Goal: Task Accomplishment & Management: Manage account settings

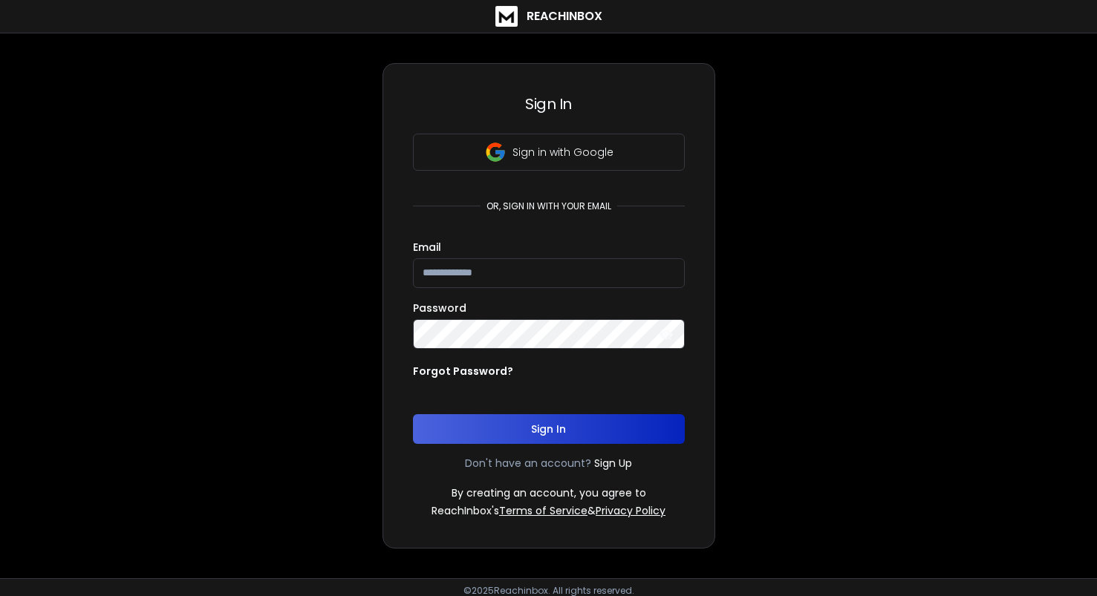
click at [528, 260] on input "email" at bounding box center [549, 273] width 272 height 30
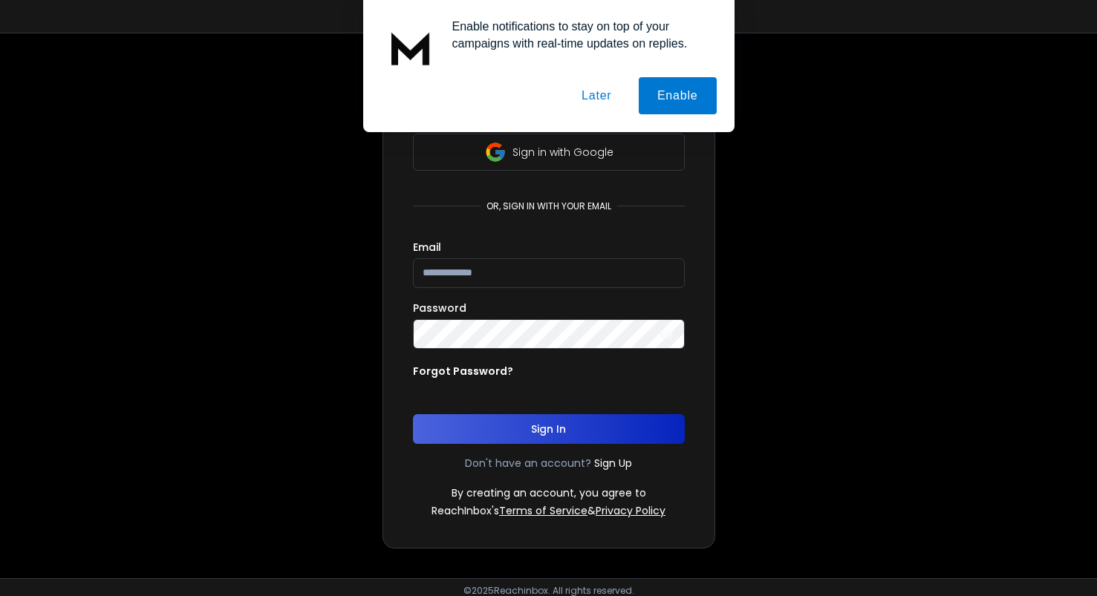
type input "**********"
click at [552, 414] on button "Sign In" at bounding box center [549, 429] width 272 height 30
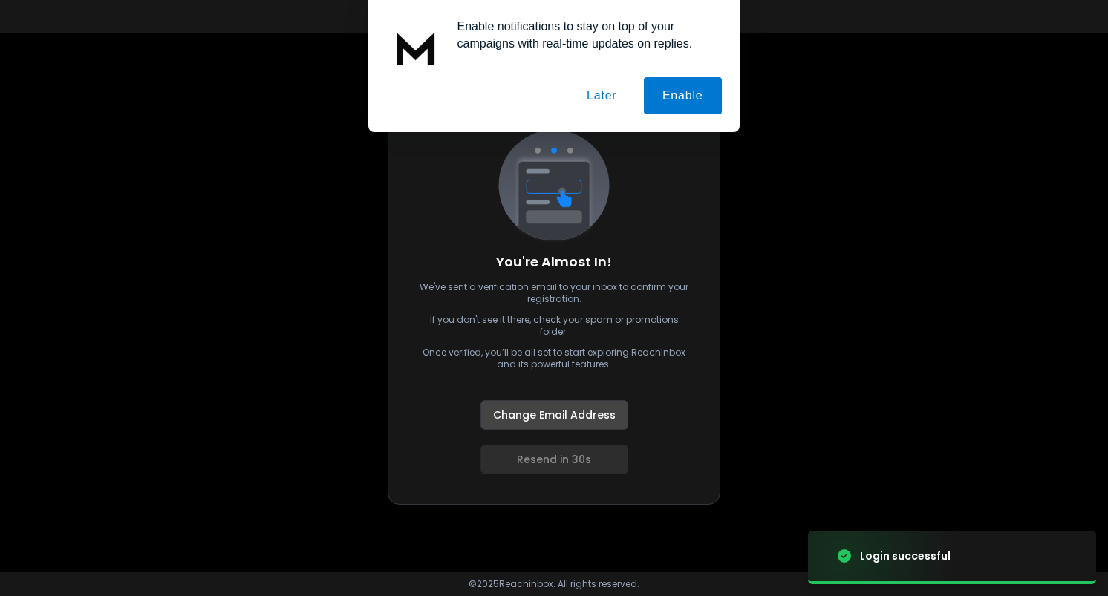
click at [587, 93] on button "Later" at bounding box center [601, 95] width 67 height 37
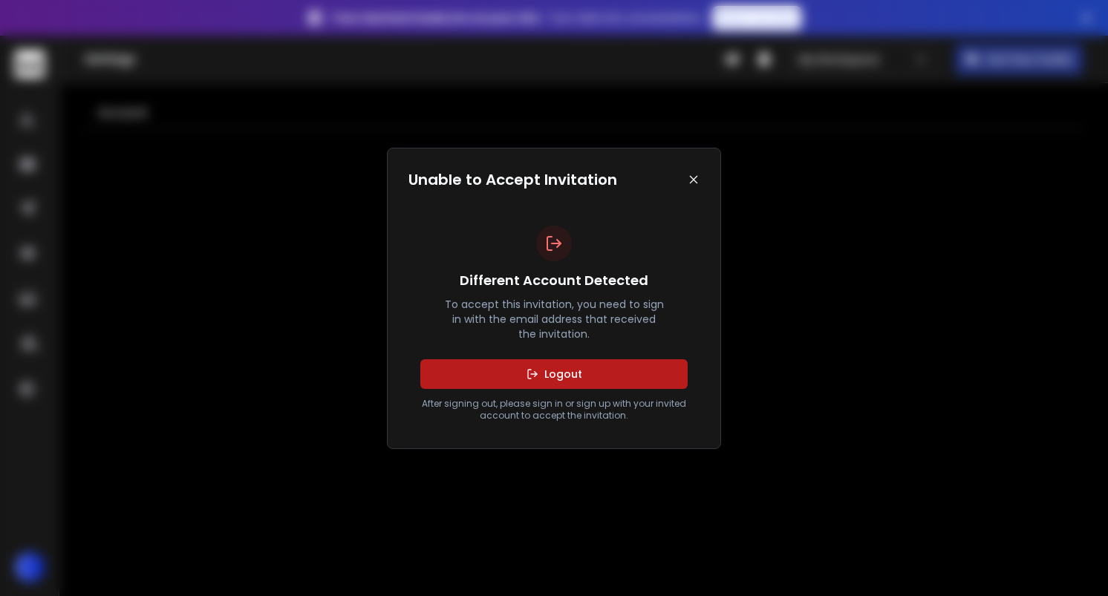
click at [599, 374] on button "Logout" at bounding box center [553, 374] width 267 height 30
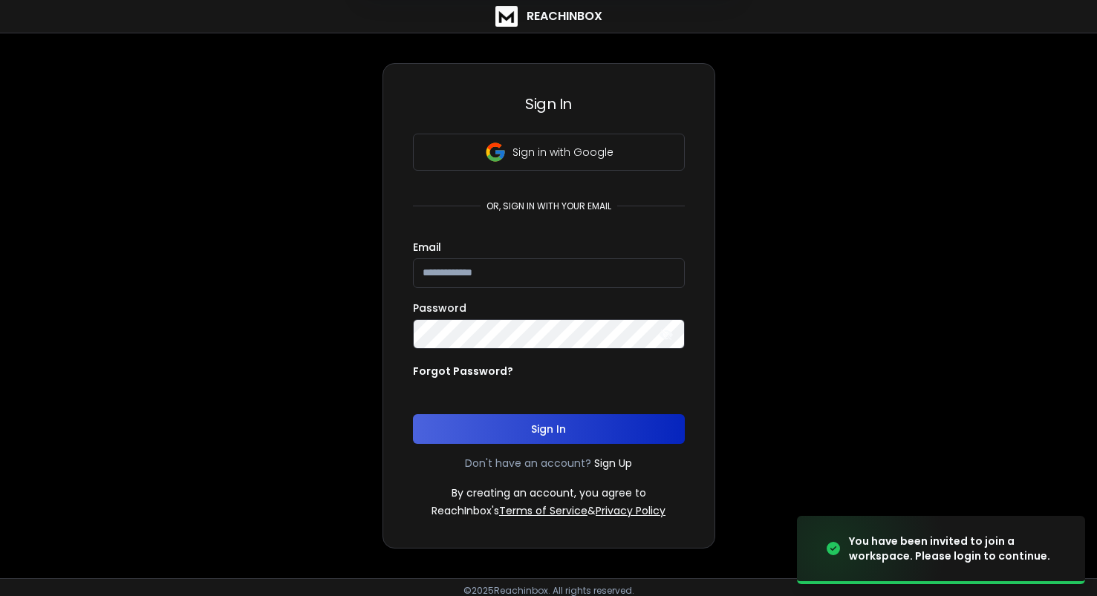
click at [603, 98] on button "Later" at bounding box center [596, 95] width 67 height 37
click at [559, 271] on input "email" at bounding box center [549, 273] width 272 height 30
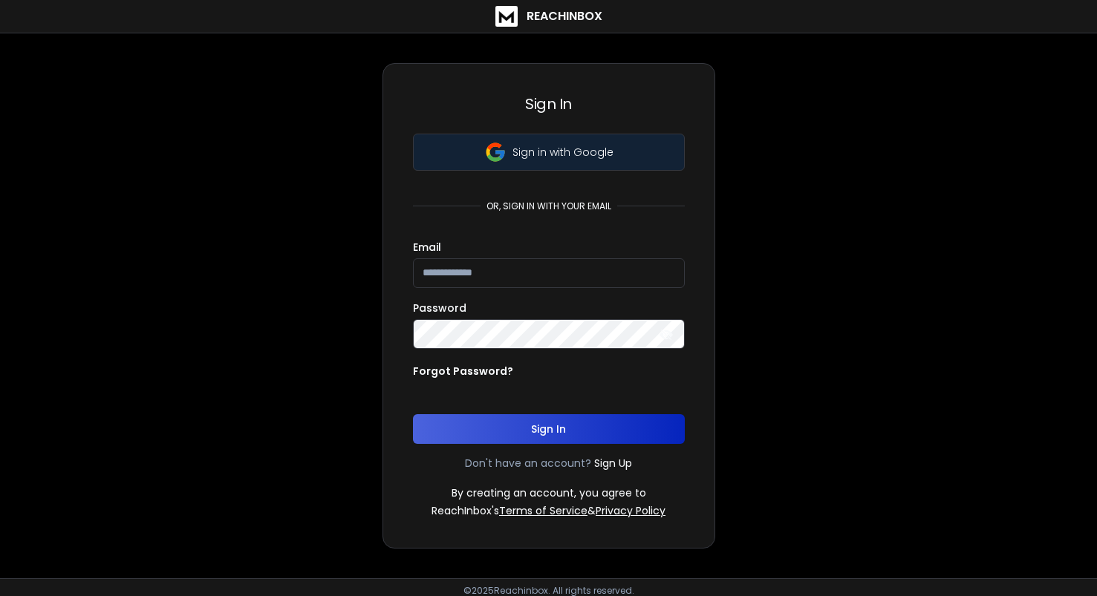
click at [568, 150] on p "Sign in with Google" at bounding box center [562, 152] width 101 height 15
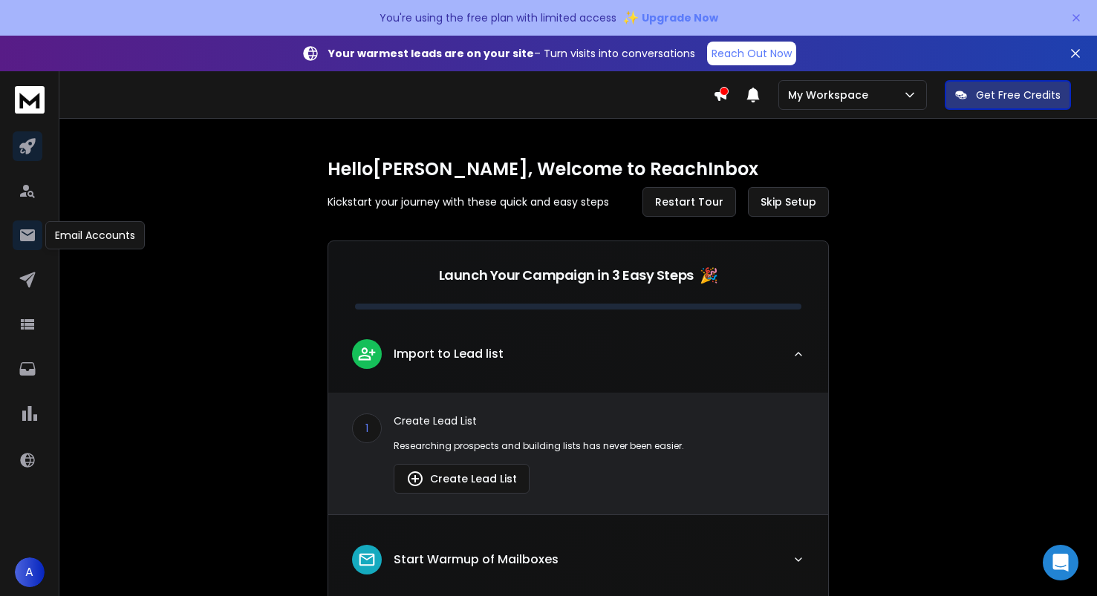
click at [25, 235] on icon at bounding box center [28, 236] width 18 height 18
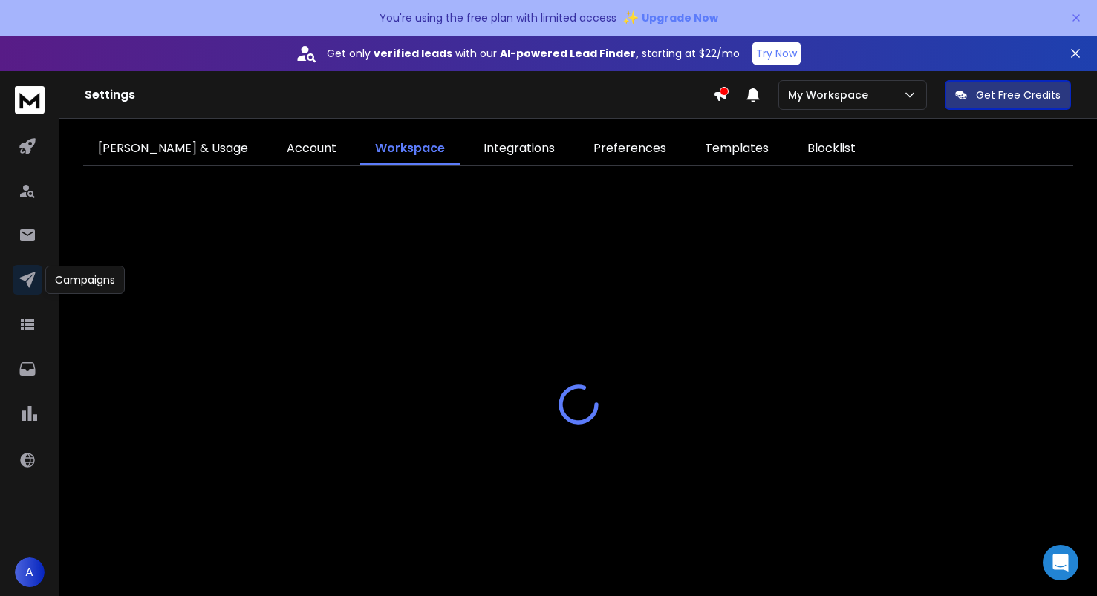
click at [36, 285] on link at bounding box center [28, 280] width 30 height 30
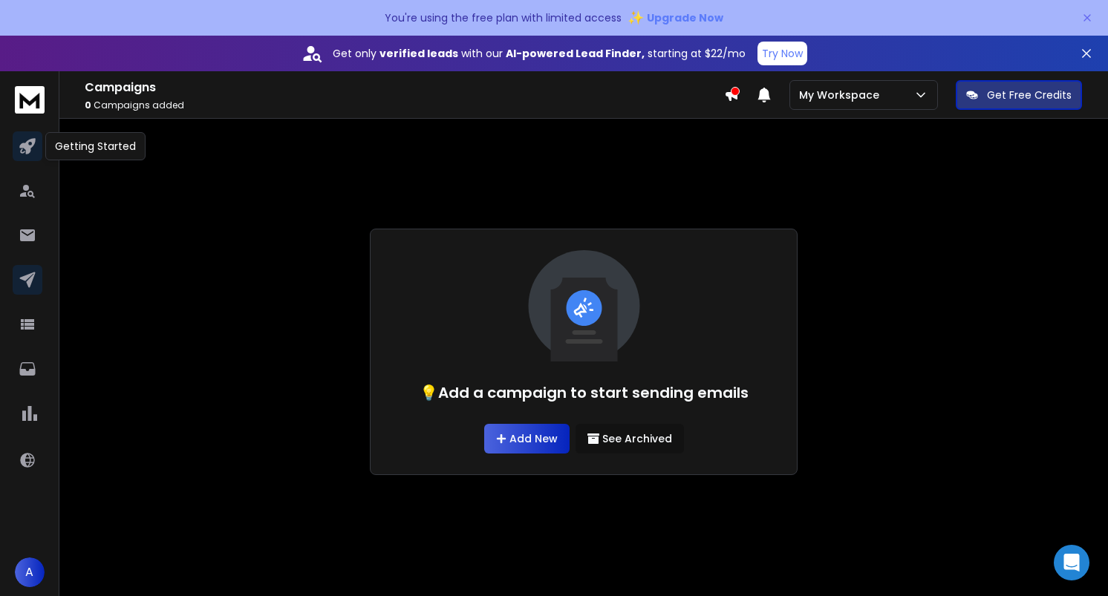
click at [22, 148] on icon at bounding box center [27, 146] width 16 height 16
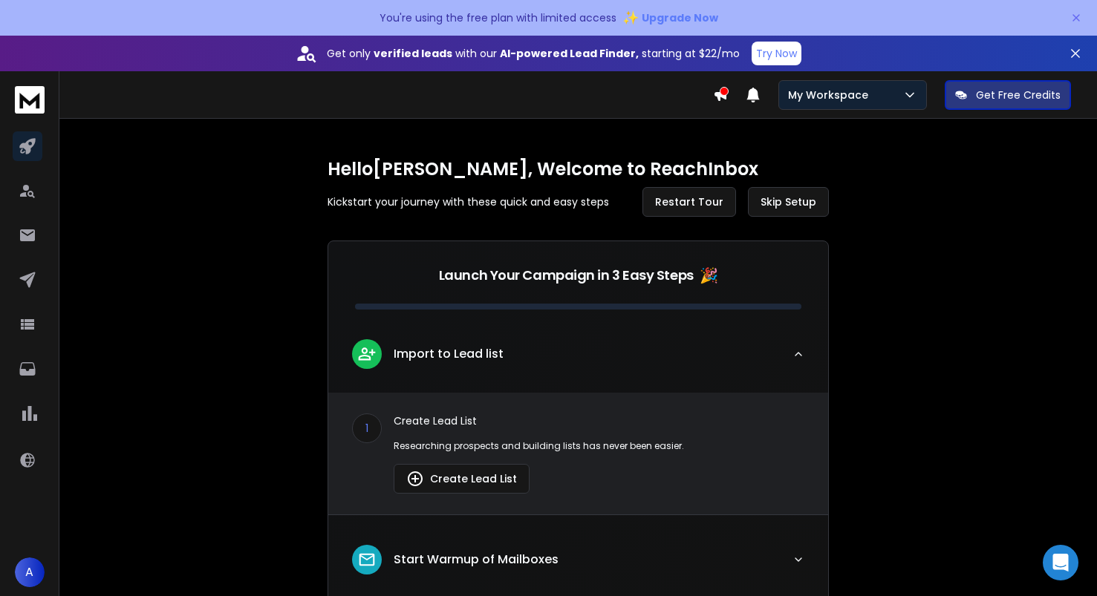
click at [879, 94] on div "My Workspace" at bounding box center [852, 95] width 129 height 15
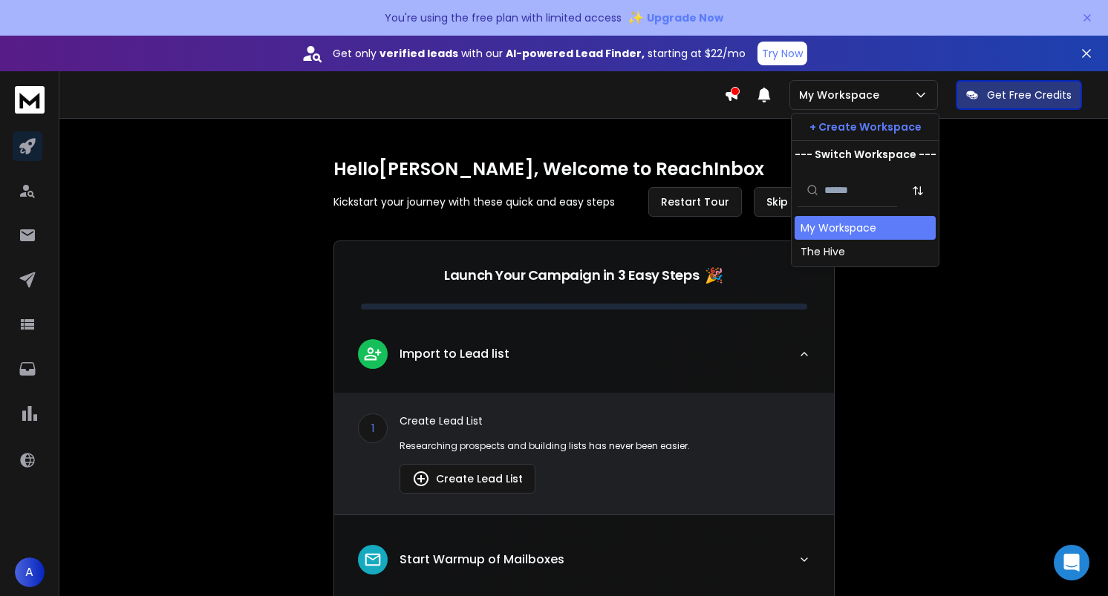
click at [792, 114] on button "+ Create Workspace" at bounding box center [865, 127] width 147 height 27
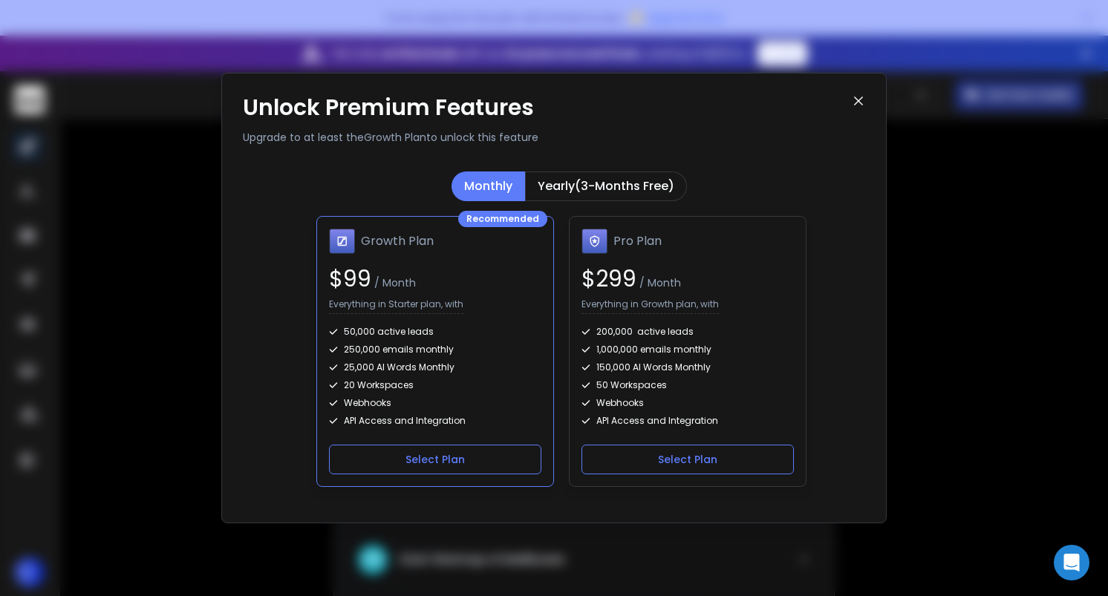
click at [864, 104] on icon at bounding box center [858, 100] width 13 height 13
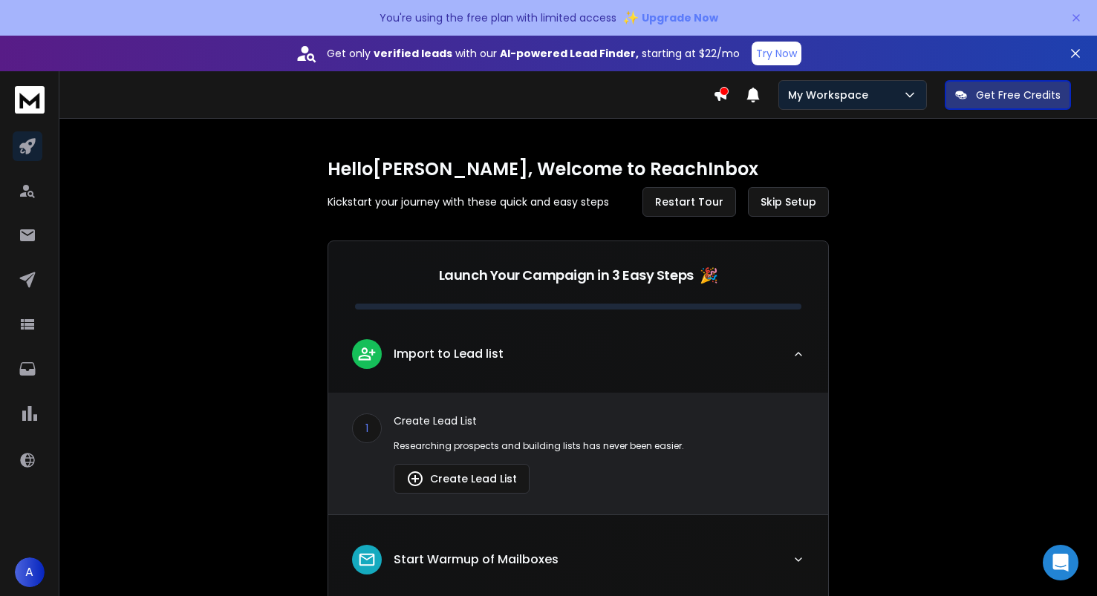
click at [869, 97] on p "My Workspace" at bounding box center [831, 95] width 86 height 15
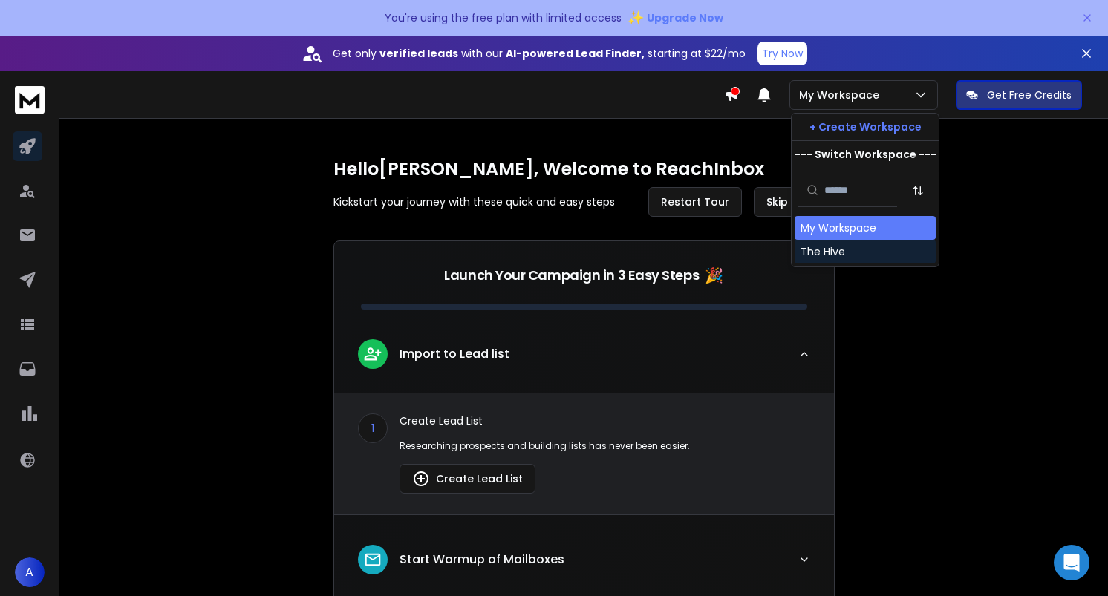
click at [827, 259] on div "The Hive" at bounding box center [865, 252] width 141 height 24
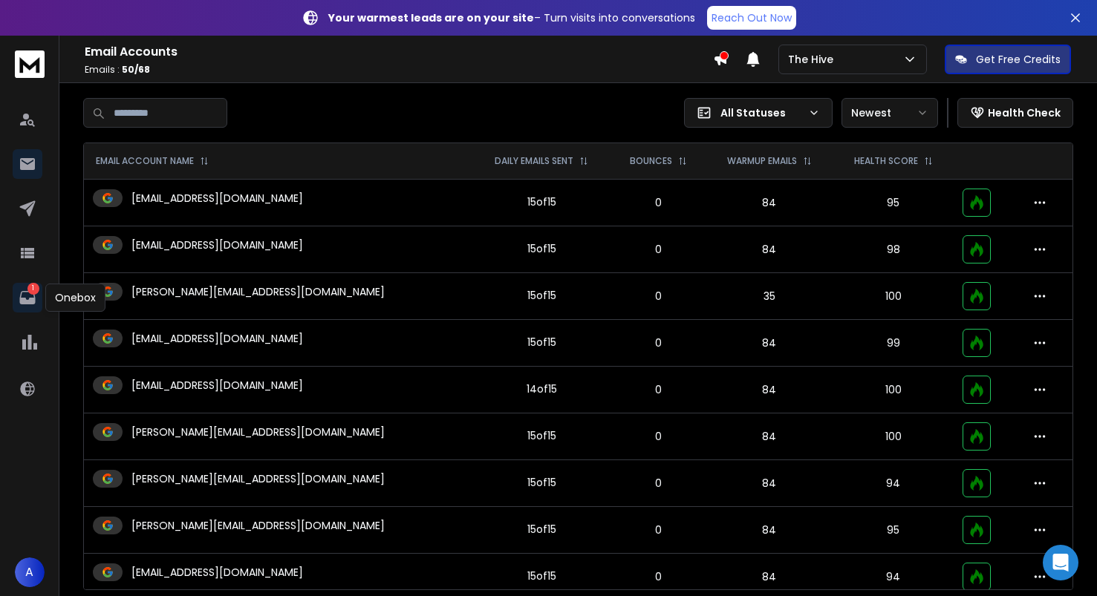
click at [36, 297] on icon at bounding box center [28, 298] width 18 height 18
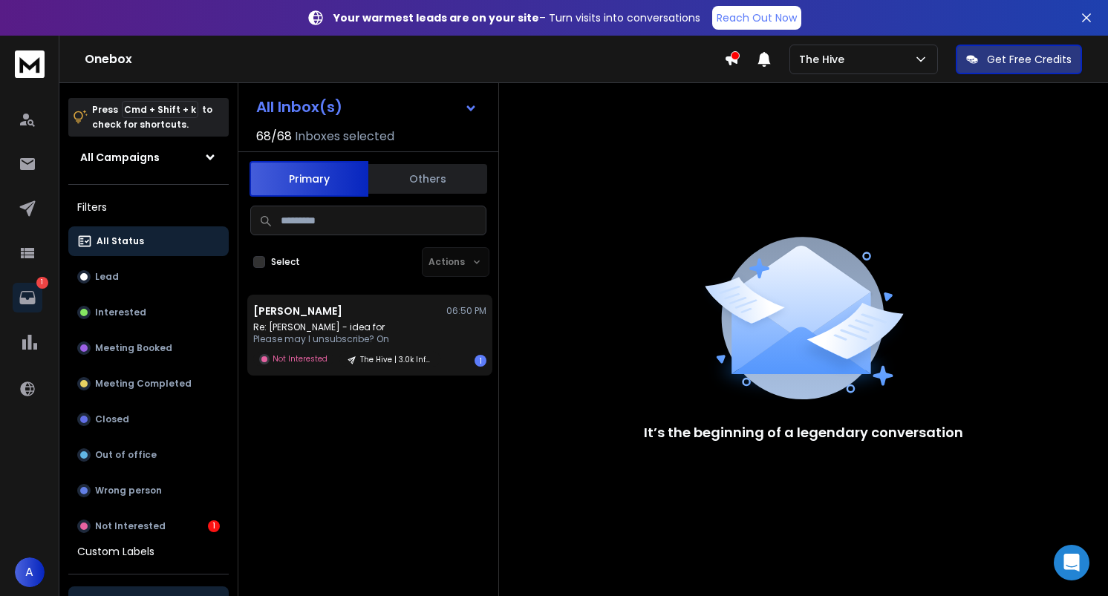
click at [358, 334] on p "Please may I unsubscribe? On" at bounding box center [342, 339] width 178 height 12
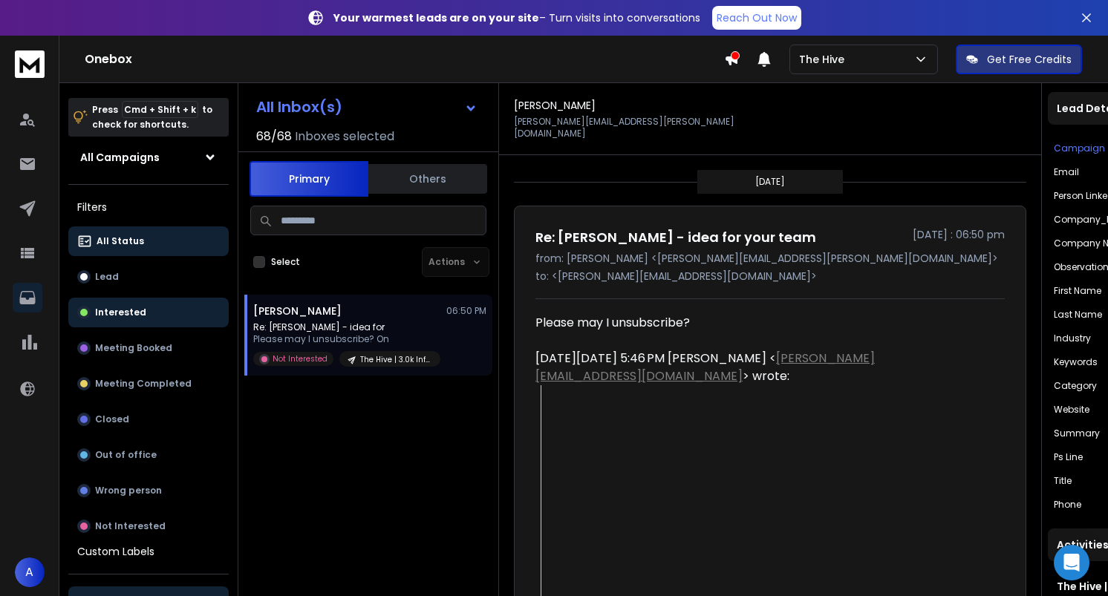
click at [151, 311] on button "Interested" at bounding box center [148, 313] width 160 height 30
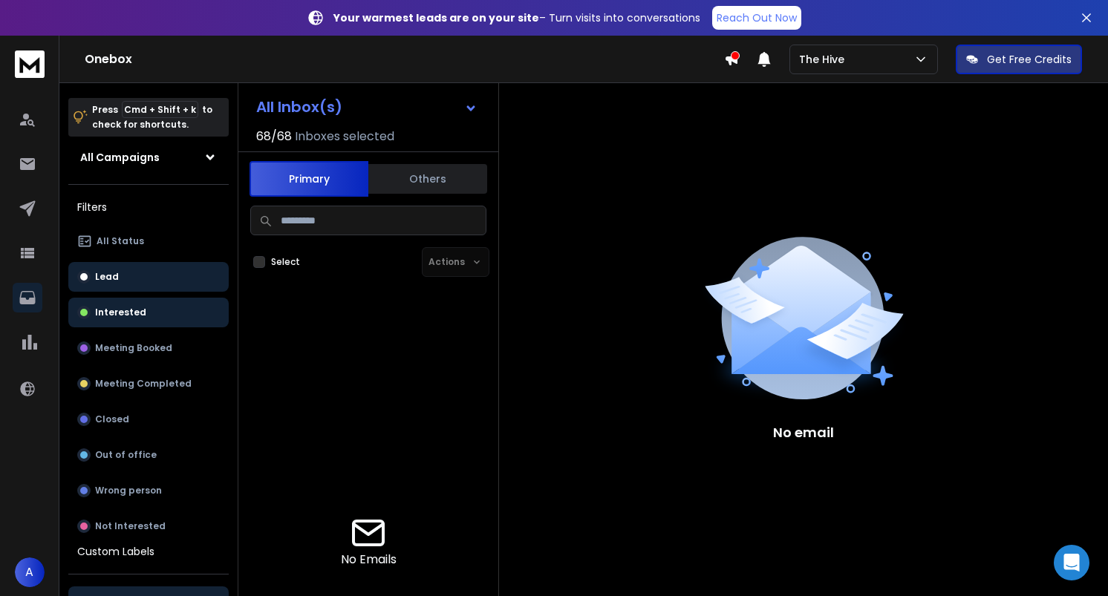
click at [117, 277] on button "Lead" at bounding box center [148, 277] width 160 height 30
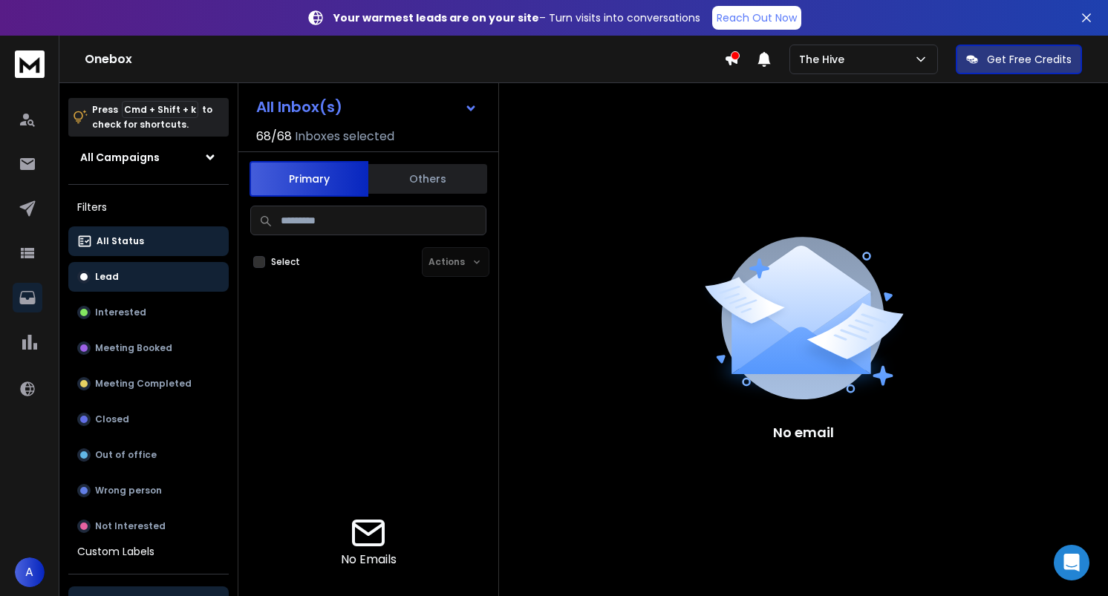
click at [115, 237] on p "All Status" at bounding box center [121, 241] width 48 height 12
